Goal: Navigation & Orientation: Find specific page/section

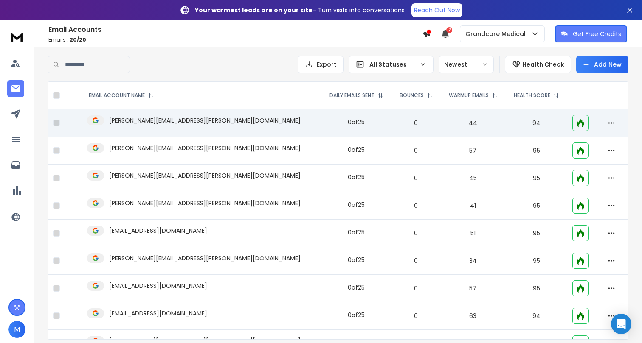
click at [576, 122] on icon at bounding box center [580, 123] width 8 height 8
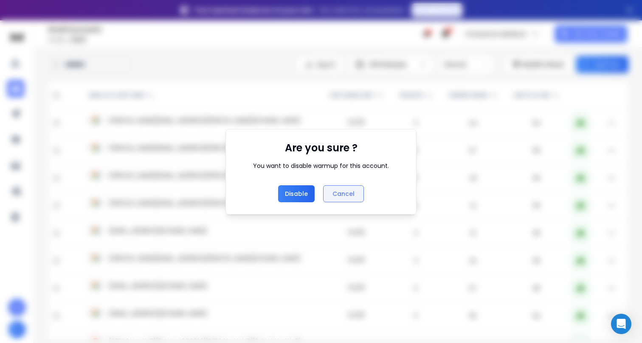
click at [522, 185] on div "Are you sure ? You want to disable warmup for this account. Disable Cancel" at bounding box center [321, 172] width 642 height 103
click at [344, 188] on button "Cancel" at bounding box center [343, 193] width 41 height 17
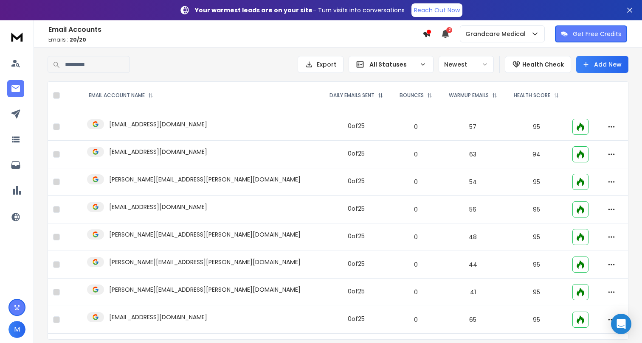
scroll to position [328, 0]
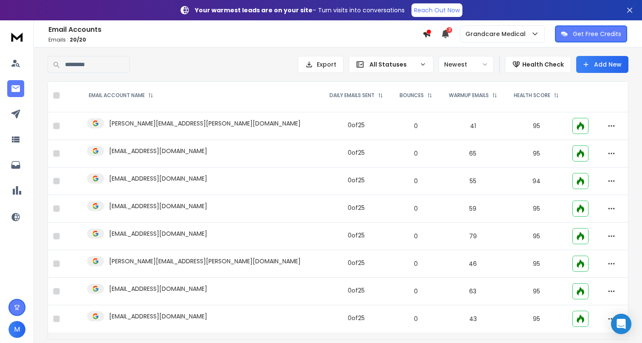
click at [495, 23] on div "Email Accounts Emails : 20 / 20 2 Grandcare Medical Get Free Credits" at bounding box center [321, 33] width 642 height 27
click at [495, 27] on button "Grandcare Medical" at bounding box center [502, 33] width 85 height 17
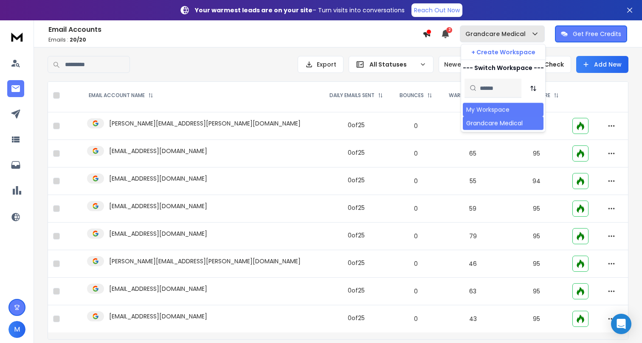
click at [495, 27] on button "Grandcare Medical" at bounding box center [502, 33] width 85 height 17
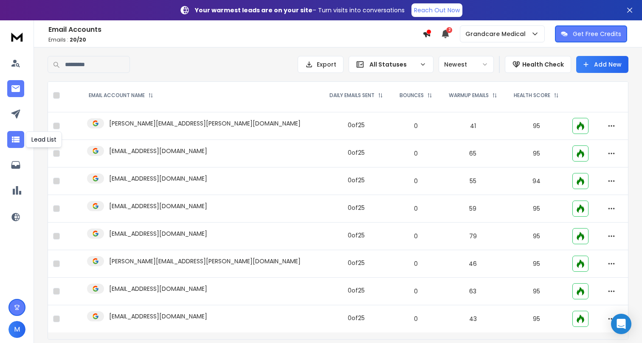
click at [17, 137] on icon at bounding box center [16, 140] width 8 height 6
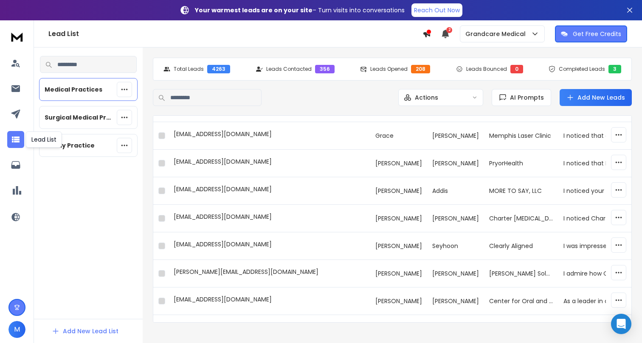
scroll to position [1159, 0]
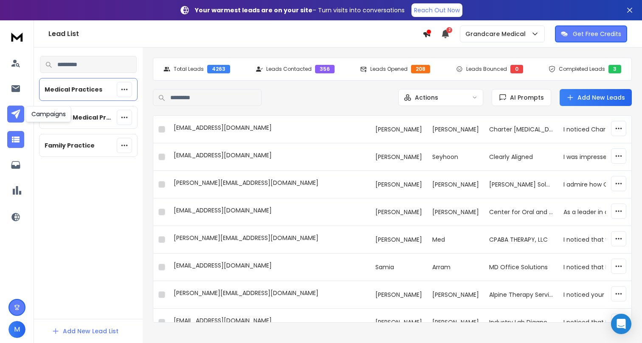
click at [20, 116] on icon at bounding box center [16, 114] width 10 height 10
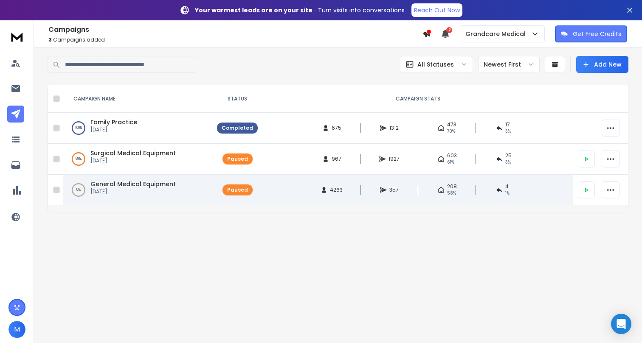
click at [129, 178] on td "0 % General Medical Equipment [DATE]" at bounding box center [137, 190] width 149 height 31
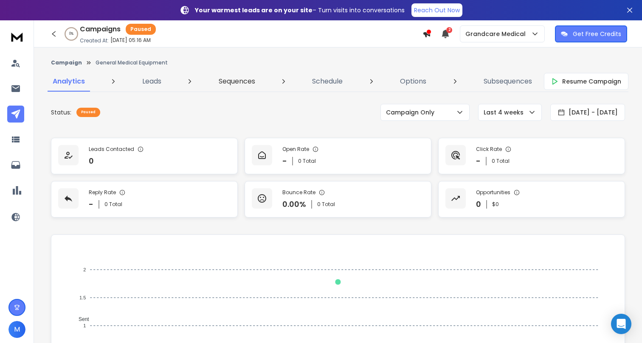
click at [228, 86] on p "Sequences" at bounding box center [237, 81] width 36 height 10
